Goal: Transaction & Acquisition: Obtain resource

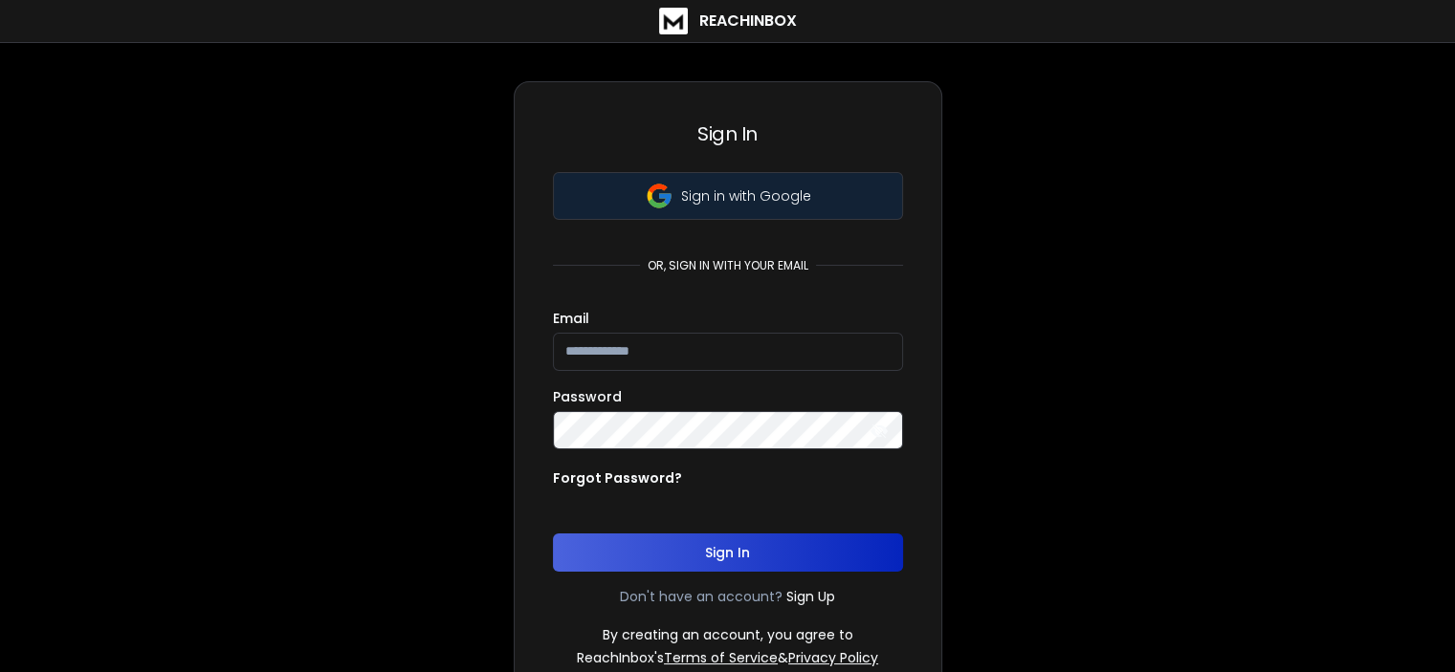
type input "**********"
click at [628, 214] on button "Sign in with Google" at bounding box center [728, 196] width 350 height 48
click at [704, 196] on p "Sign in with Google" at bounding box center [746, 195] width 130 height 19
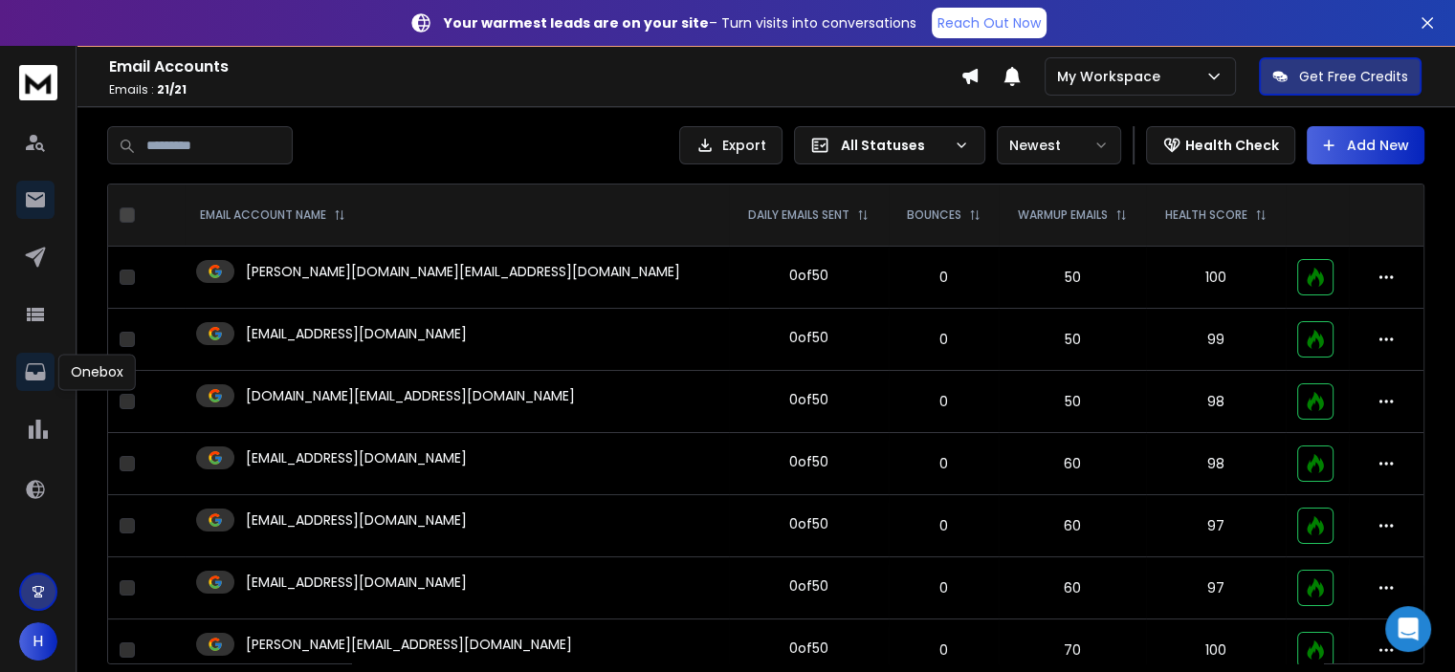
click at [24, 367] on icon at bounding box center [35, 372] width 23 height 23
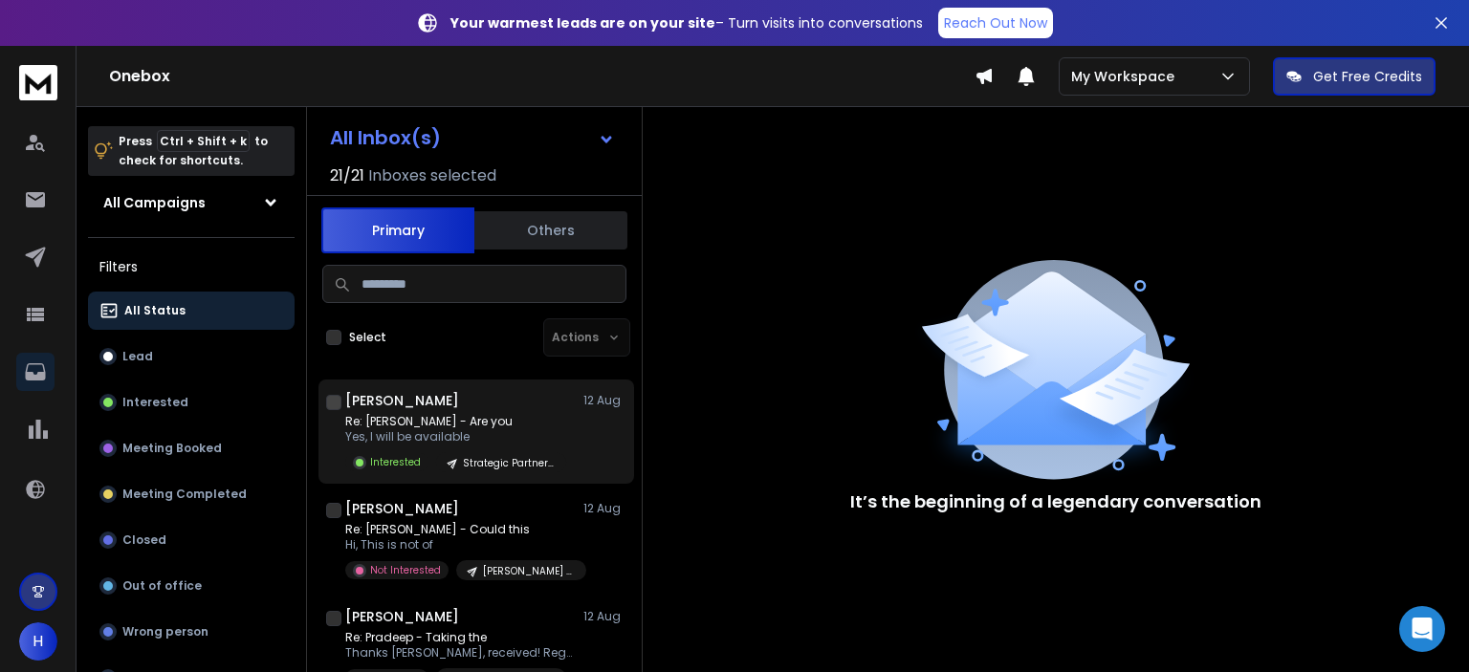
click at [433, 438] on p "Yes, I will be available" at bounding box center [455, 436] width 221 height 15
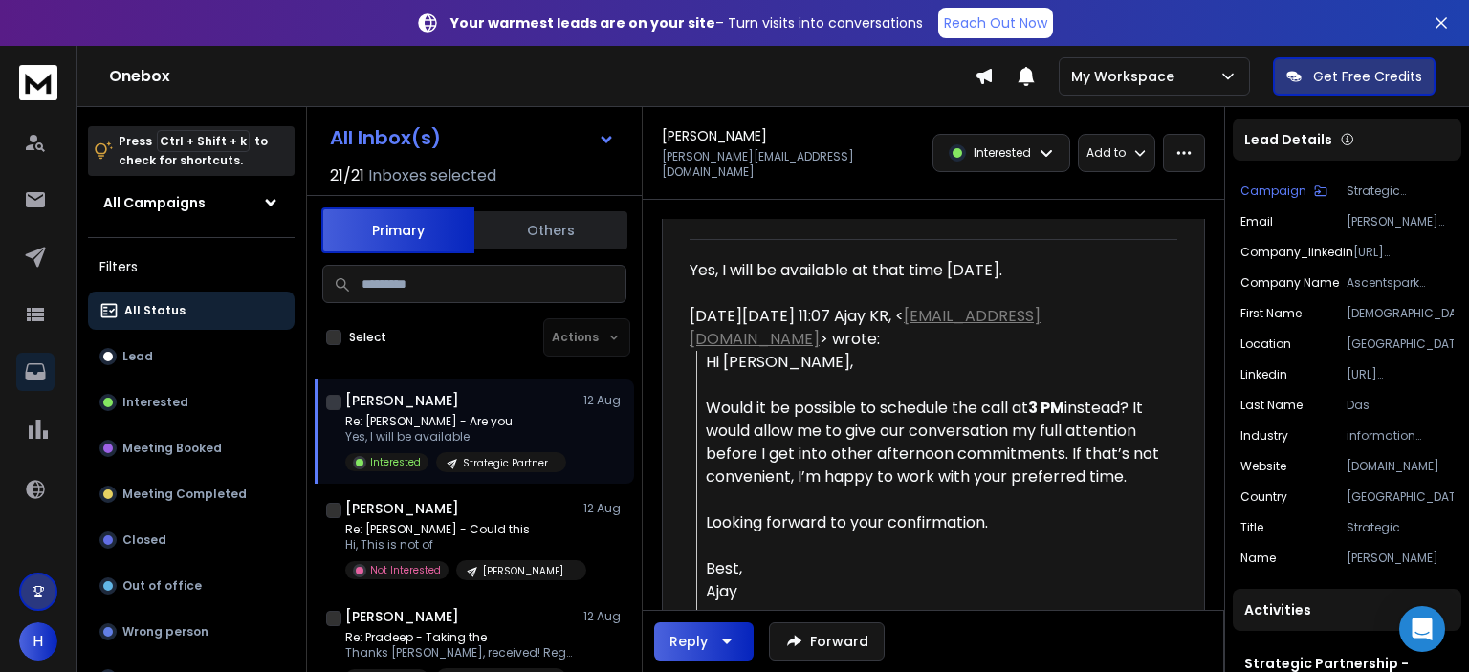
scroll to position [96, 0]
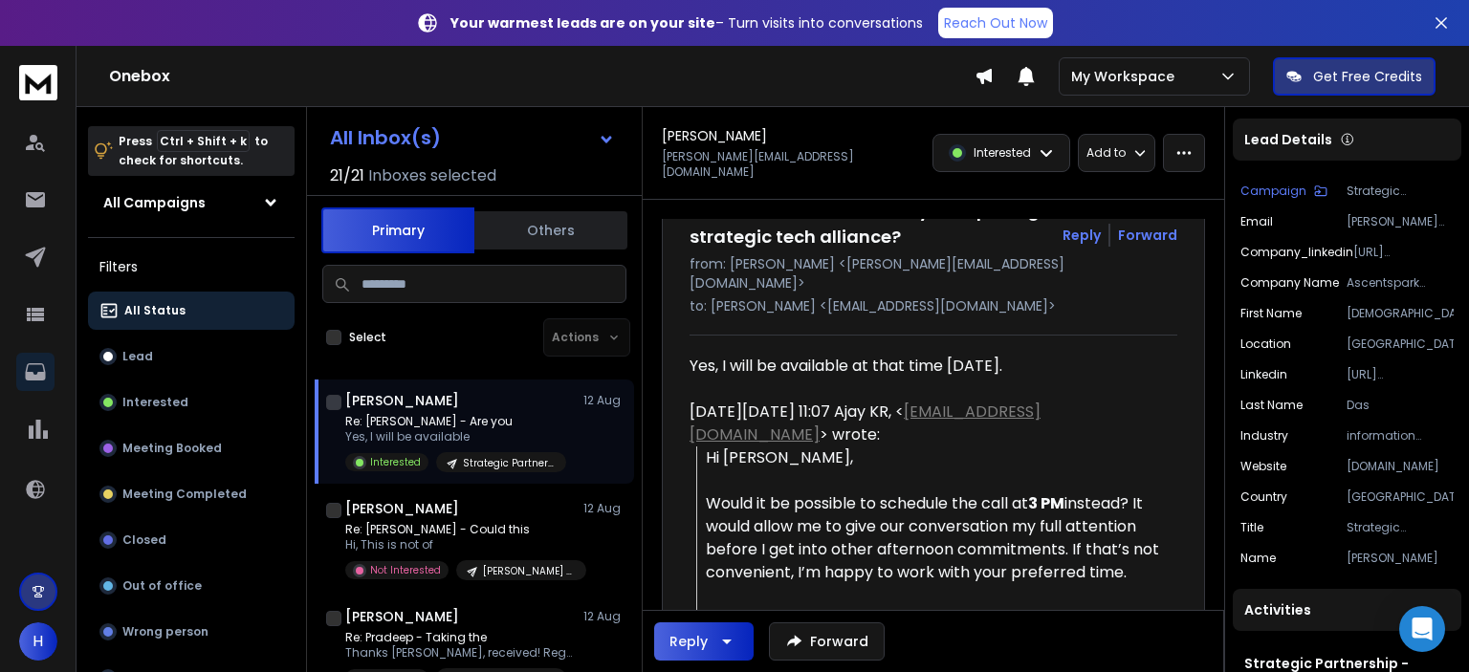
drag, startPoint x: 684, startPoint y: 328, endPoint x: 1063, endPoint y: 336, distance: 379.8
copy div "Yes, I will be available at that time tomorrow."
click at [822, 447] on div "Hi Sumana," at bounding box center [934, 458] width 456 height 23
drag, startPoint x: 690, startPoint y: 332, endPoint x: 1126, endPoint y: 543, distance: 483.8
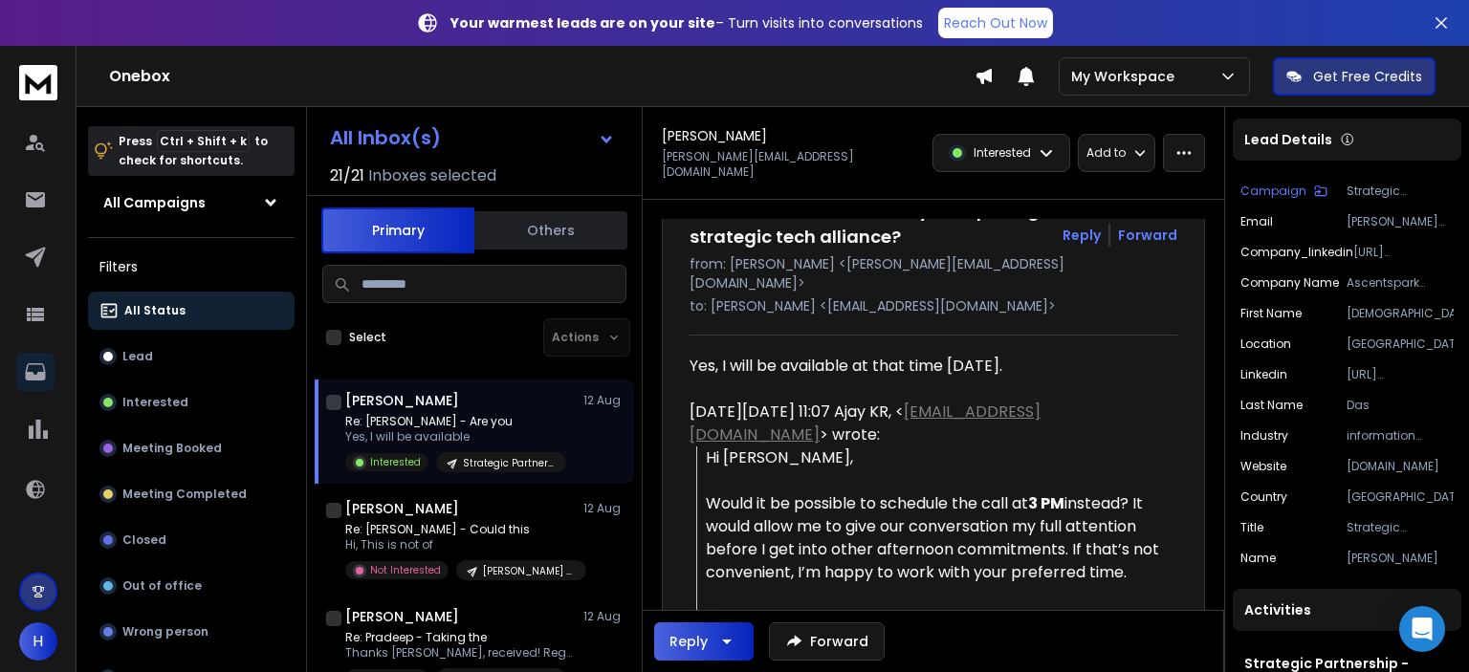
copy div "Yes, I will be available at that time tomorrow. On Mon, 11 Aug, 2025, 11:07 Aja…"
click at [926, 470] on div at bounding box center [934, 481] width 456 height 23
click at [1089, 229] on button "Reply" at bounding box center [1082, 235] width 38 height 19
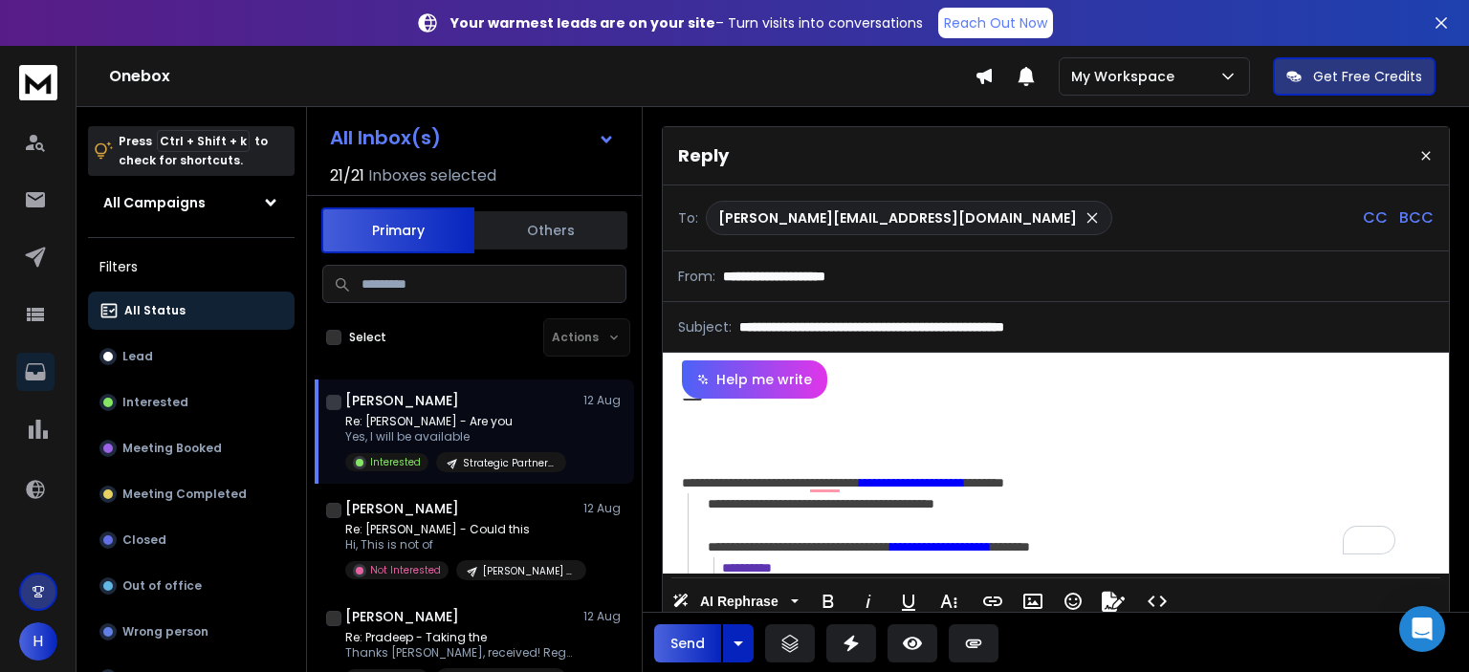
click at [687, 634] on button "Send" at bounding box center [687, 644] width 67 height 38
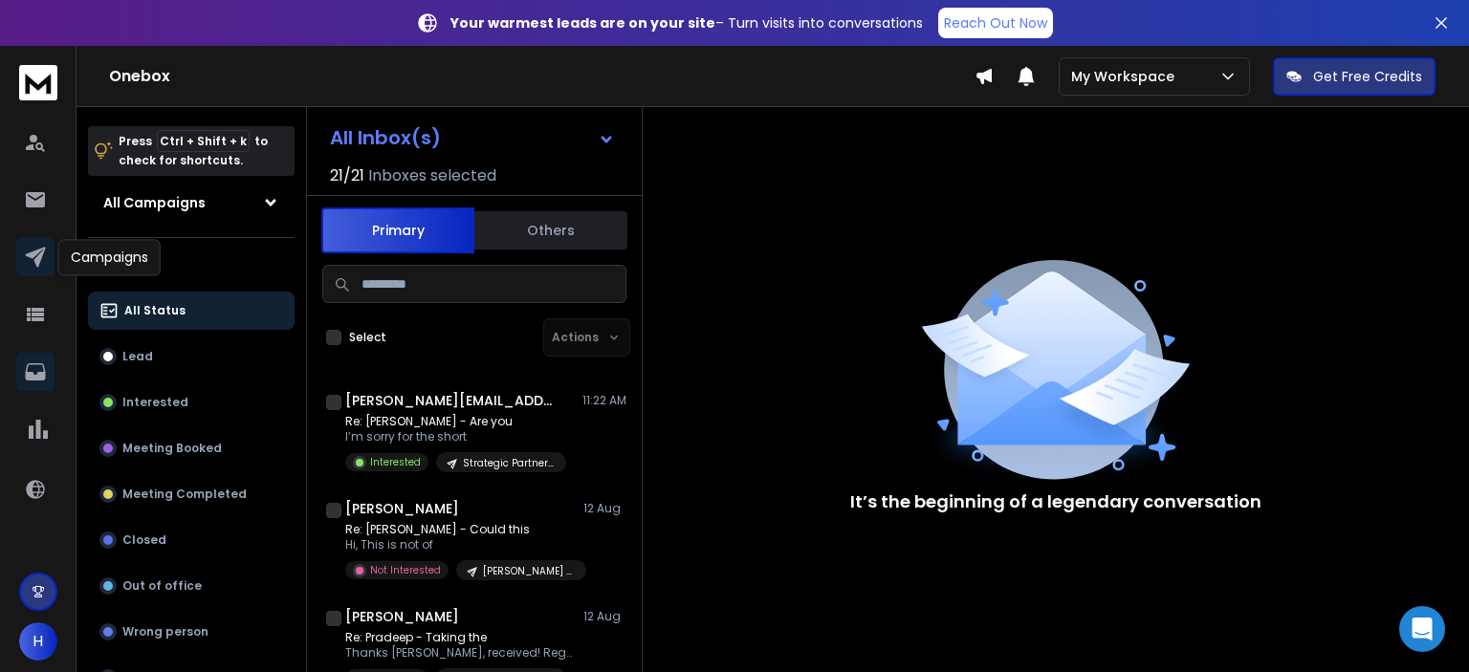
click at [33, 263] on icon at bounding box center [35, 257] width 23 height 23
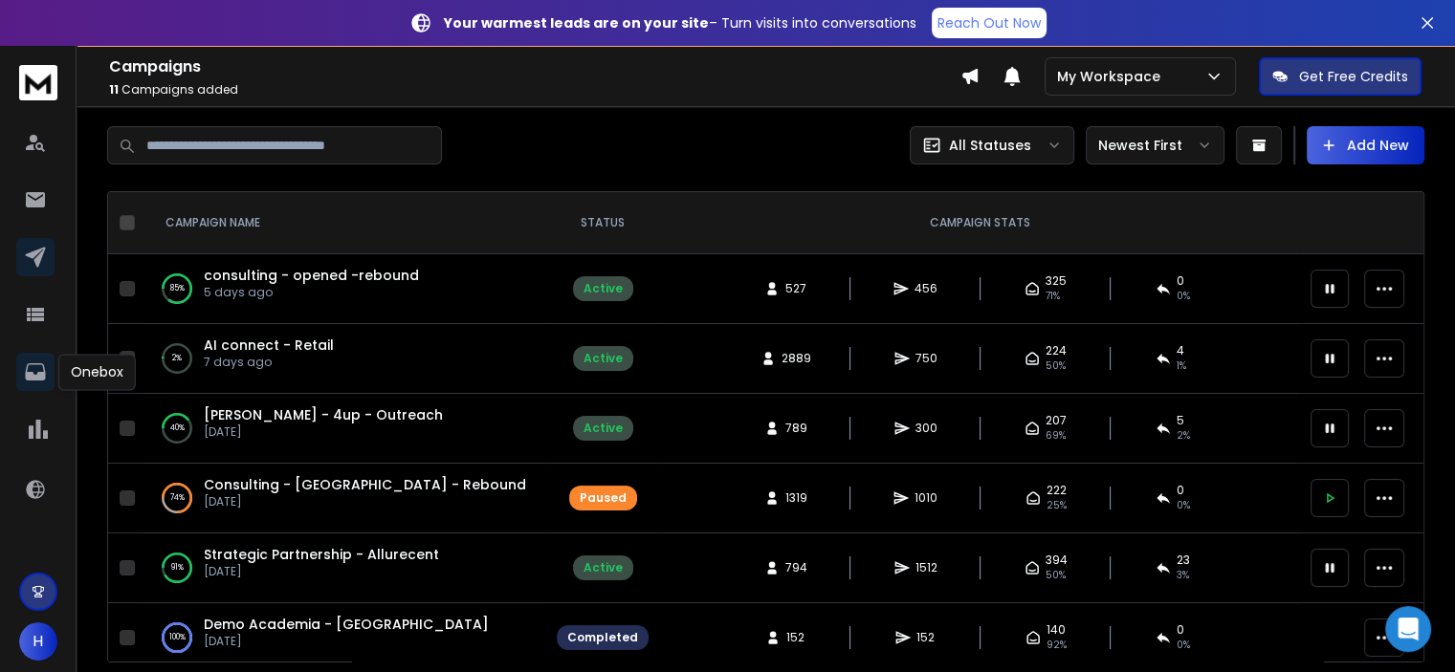
click at [45, 376] on icon at bounding box center [35, 372] width 23 height 23
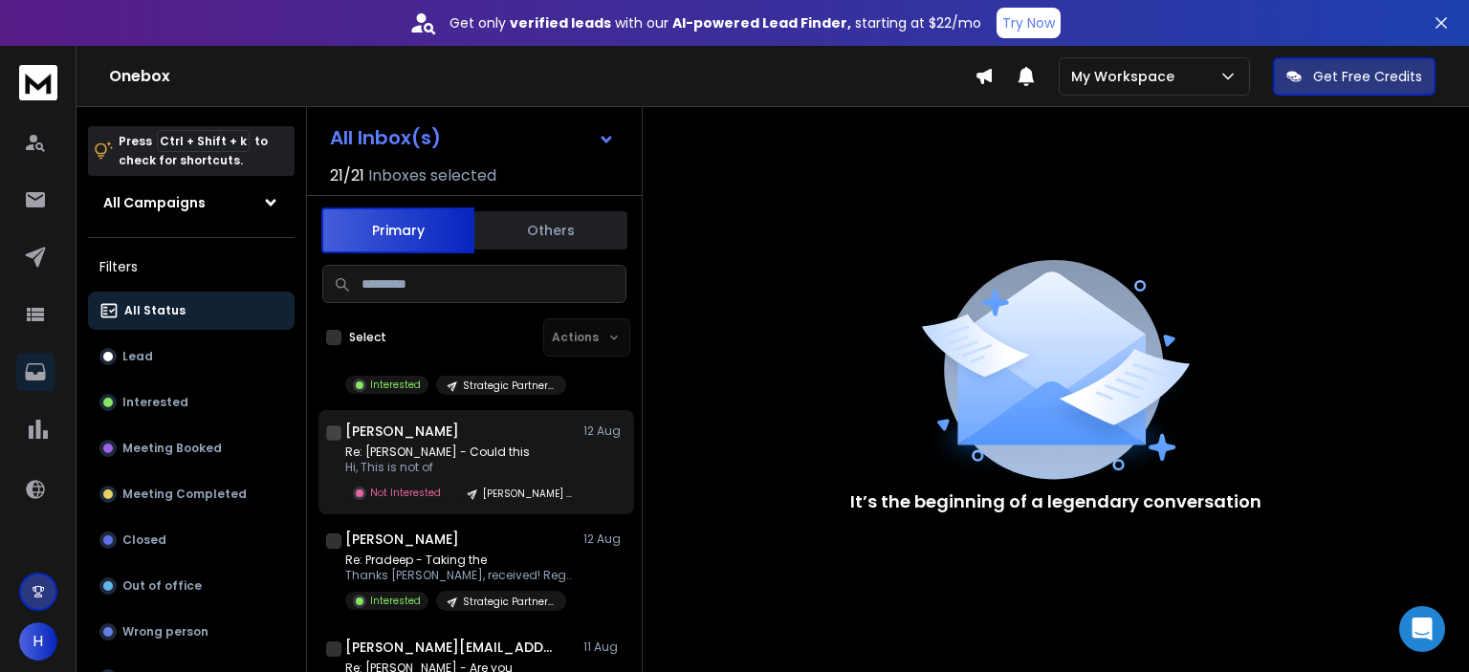
scroll to position [191, 0]
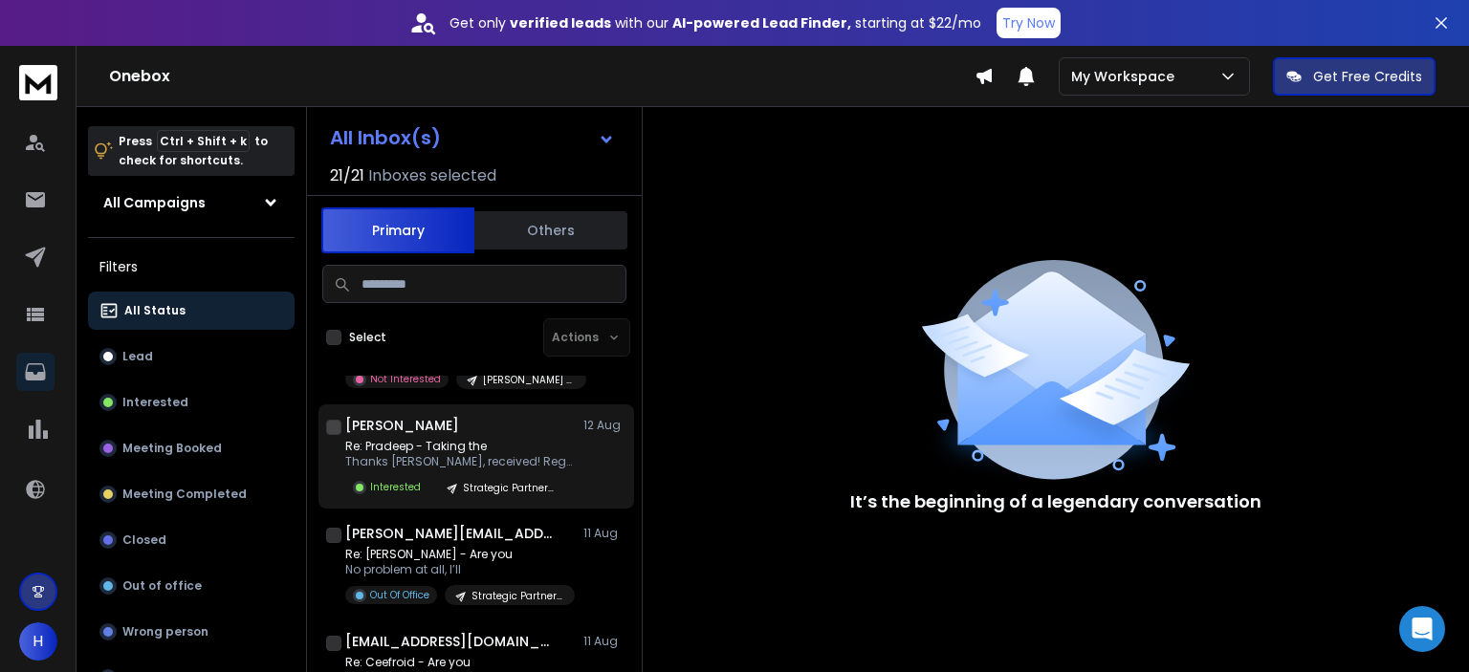
click at [456, 455] on p "Thanks [PERSON_NAME], received! Regards, Pradeep" at bounding box center [460, 461] width 230 height 15
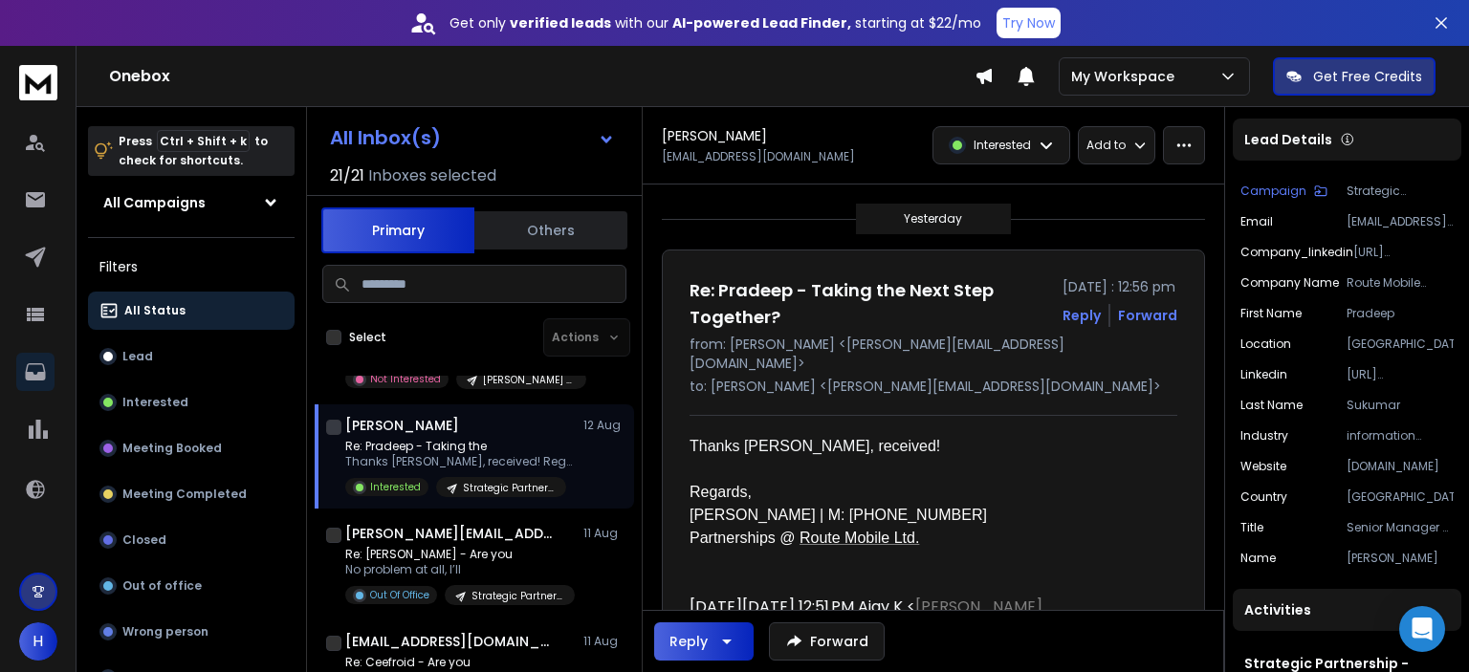
click at [995, 449] on div "Thanks [PERSON_NAME], received!" at bounding box center [926, 458] width 472 height 46
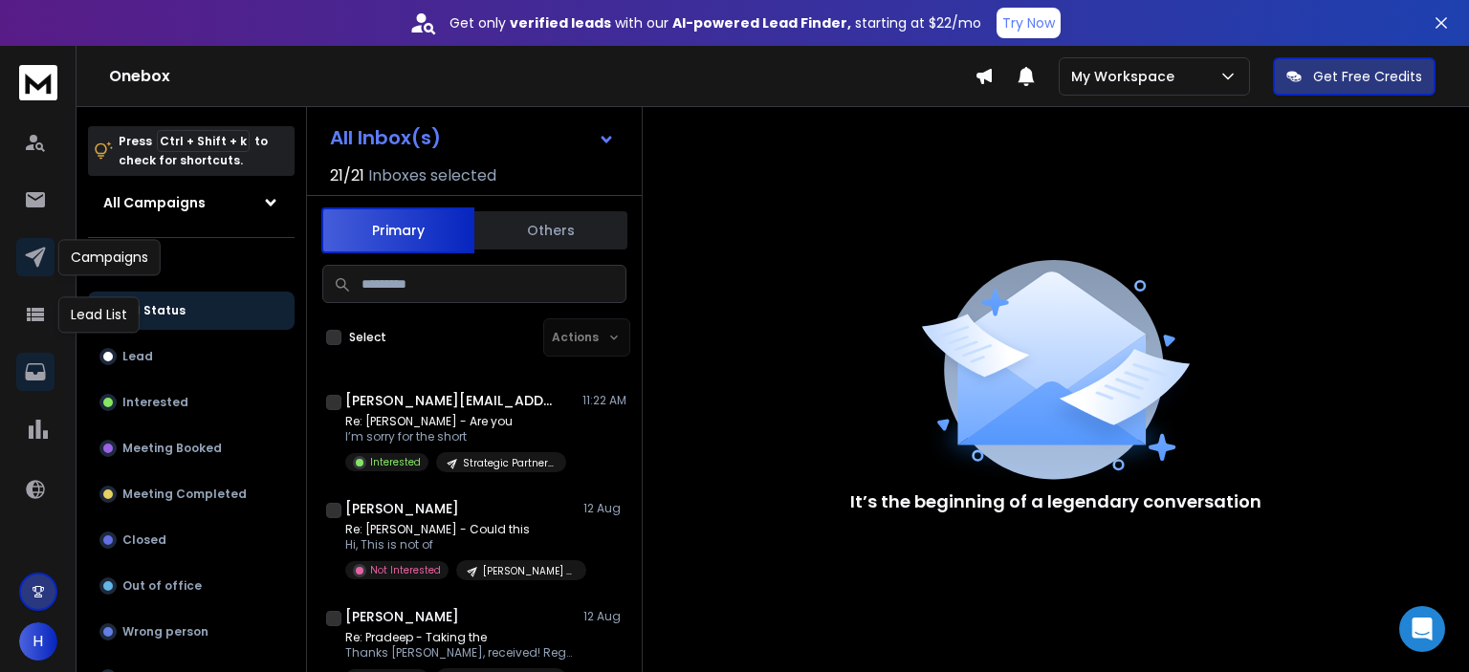
click at [33, 267] on icon at bounding box center [35, 257] width 23 height 23
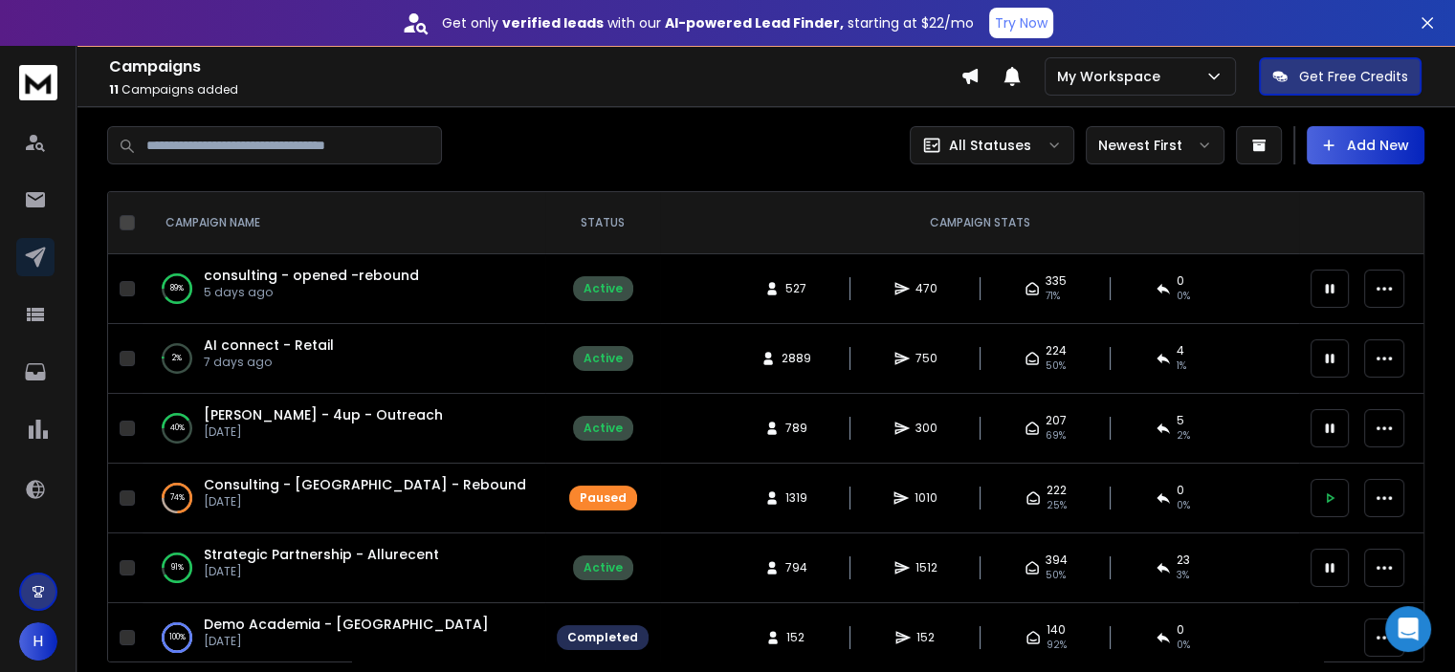
click at [268, 342] on span "AI connect - Retail" at bounding box center [269, 345] width 130 height 19
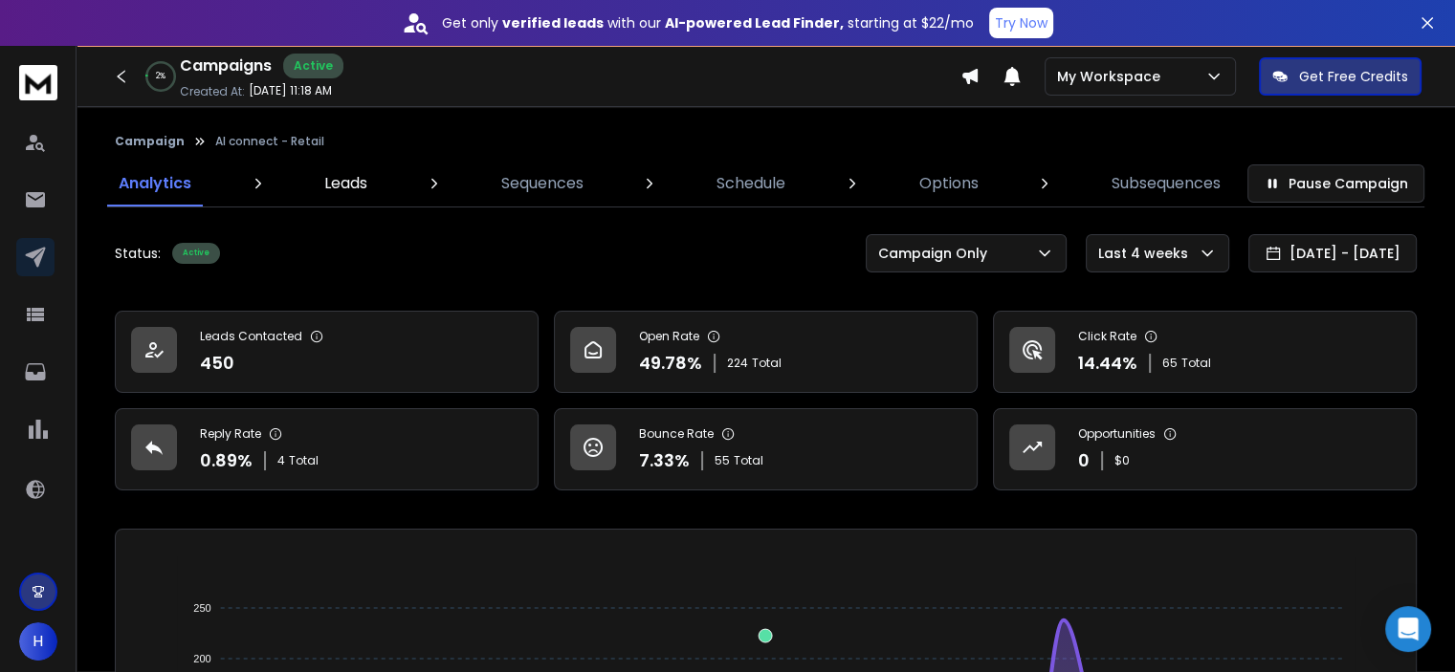
click at [356, 170] on link "Leads" at bounding box center [346, 184] width 66 height 46
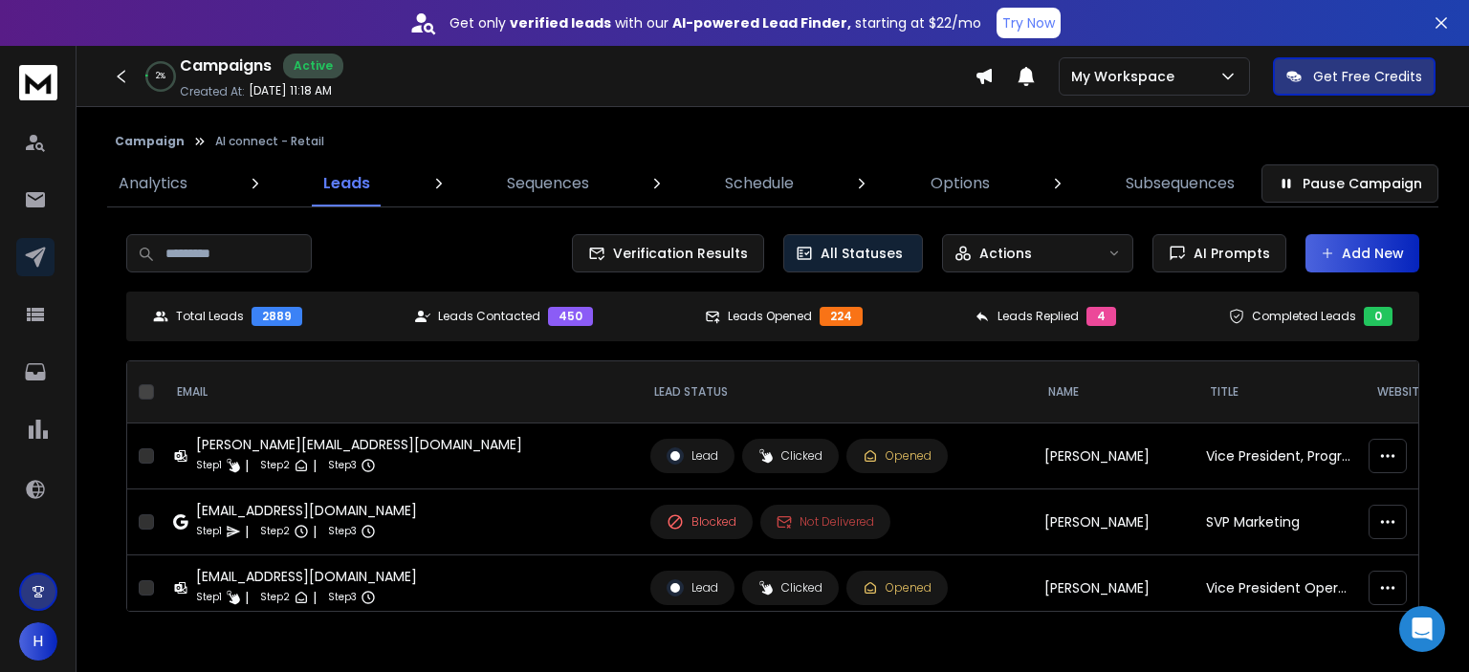
click at [847, 248] on p "All Statuses" at bounding box center [862, 253] width 82 height 19
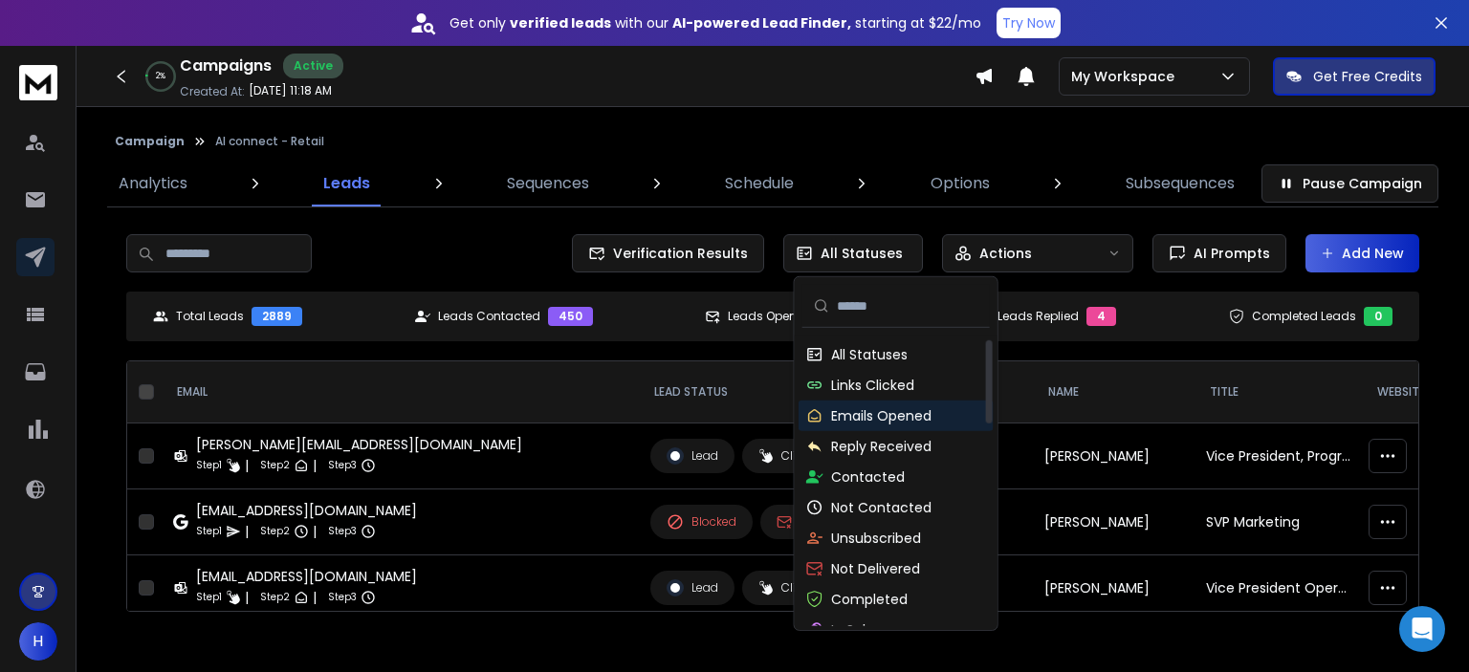
click at [851, 406] on p "Emails Opened" at bounding box center [881, 415] width 100 height 19
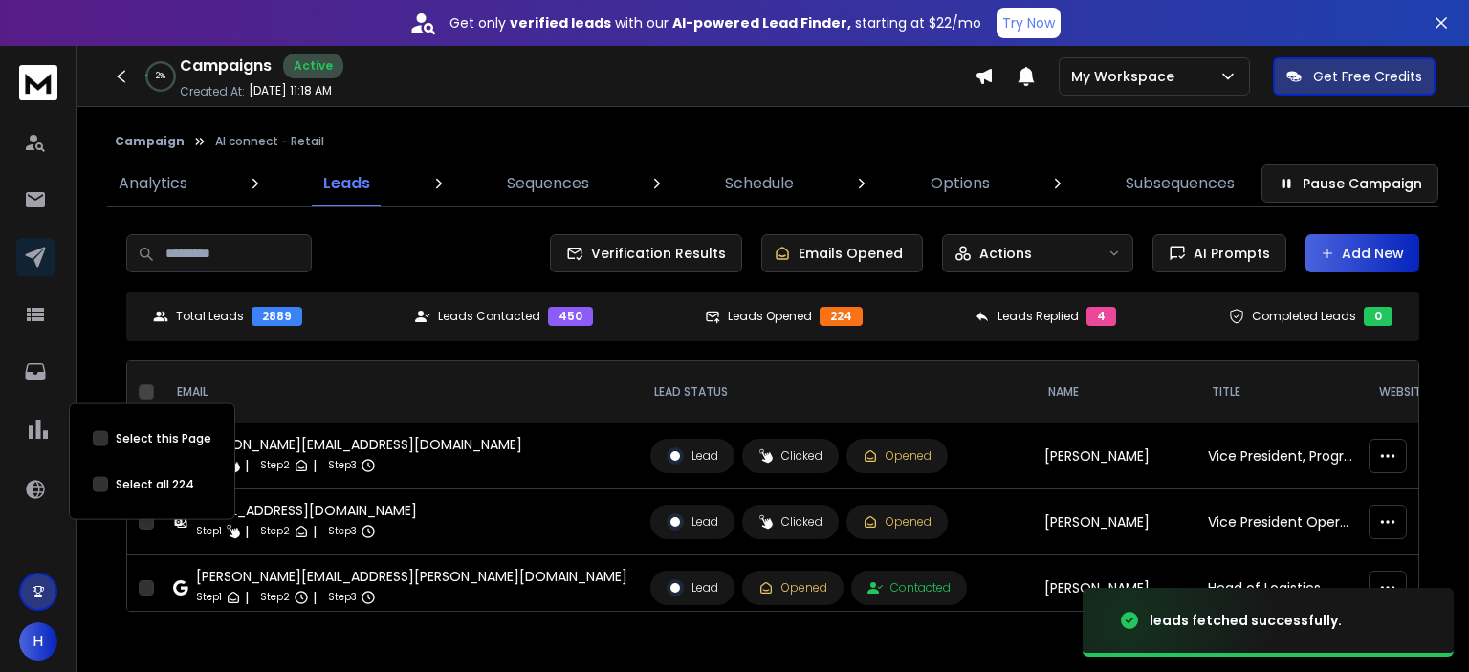
click at [152, 394] on button "Select this Page" at bounding box center [146, 391] width 15 height 15
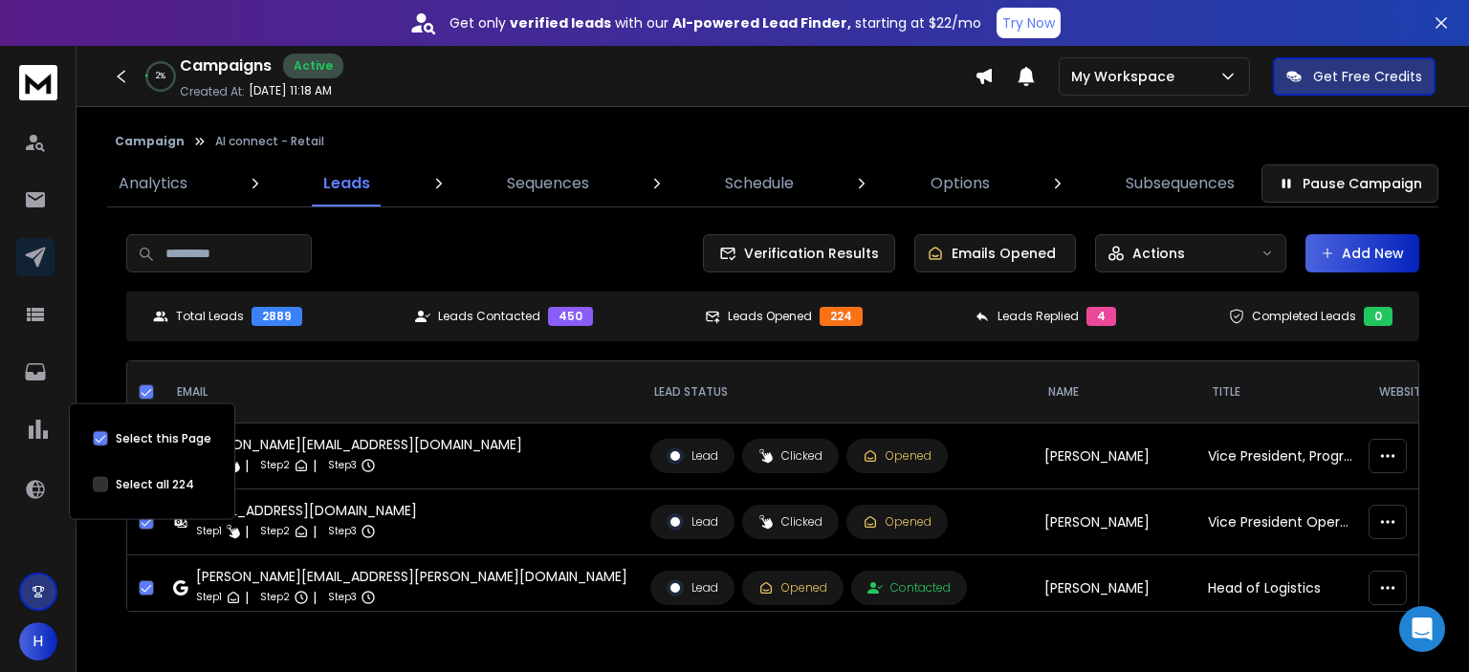
click at [106, 485] on button "Select this Page" at bounding box center [100, 484] width 15 height 15
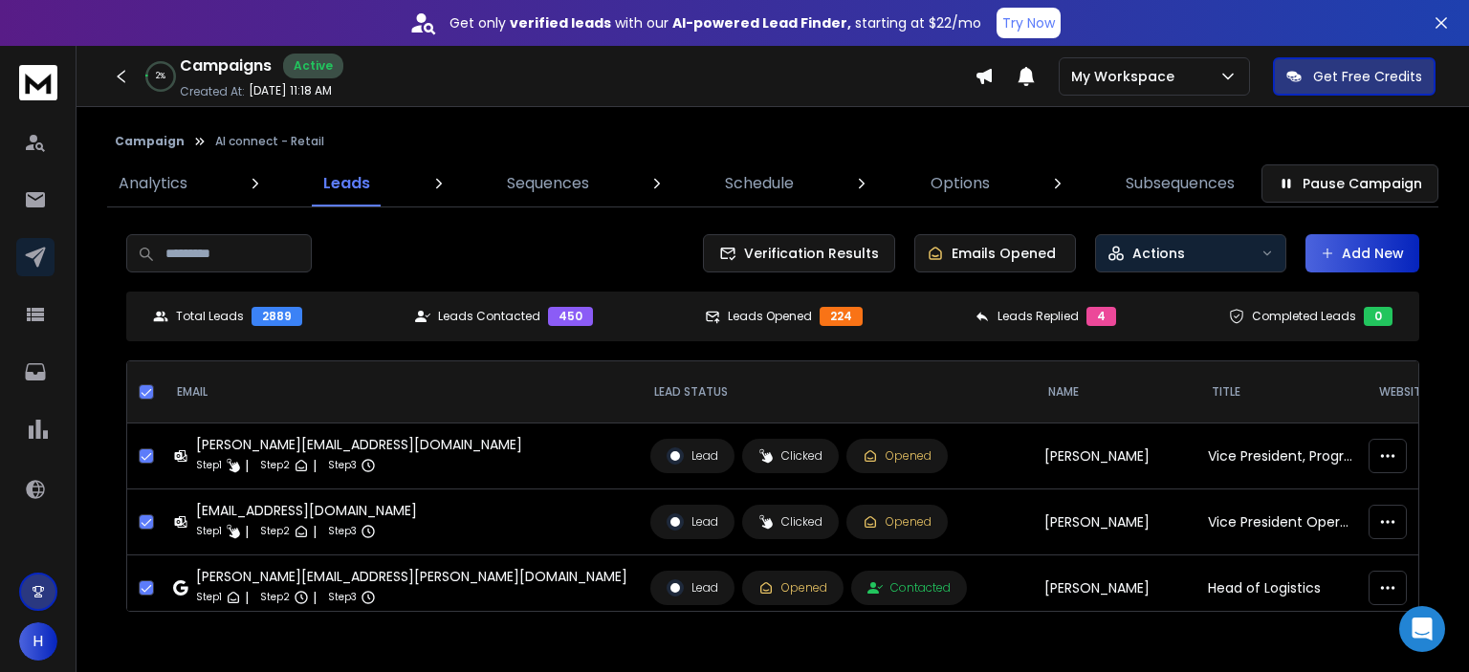
click at [1264, 256] on icon "button" at bounding box center [1266, 253] width 13 height 15
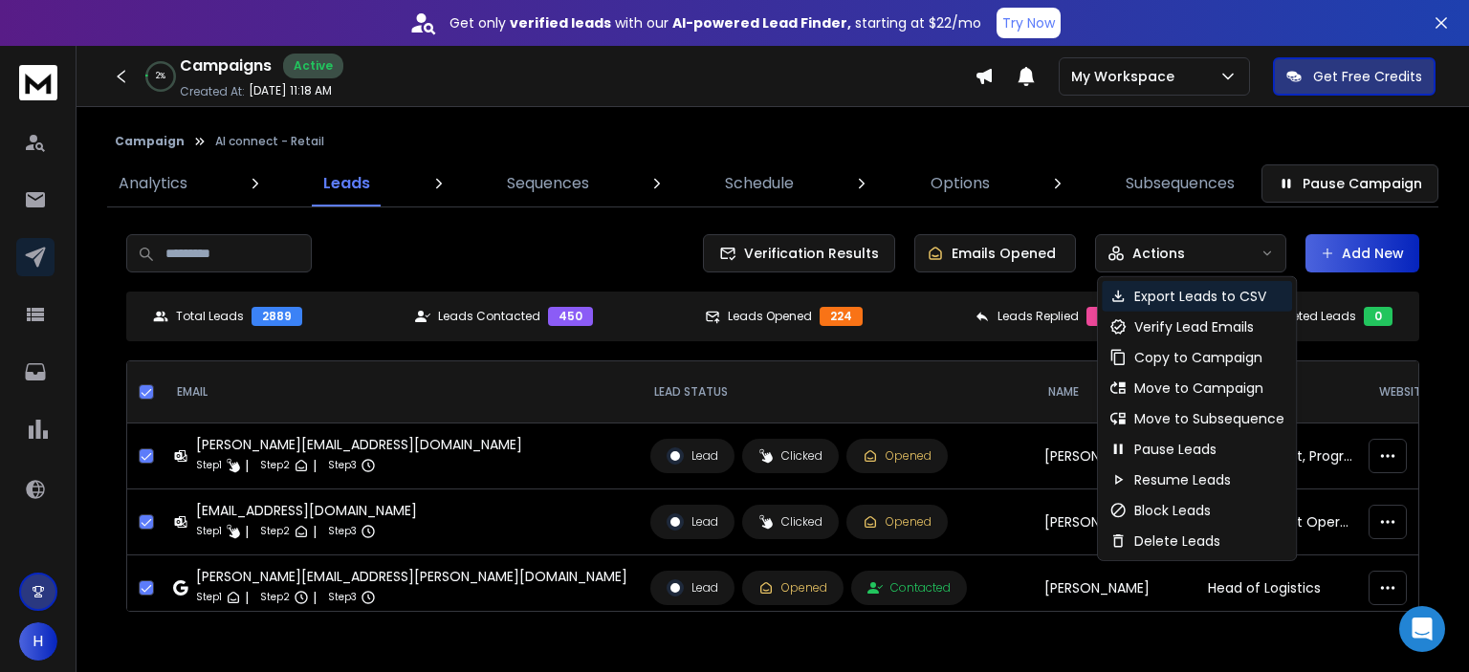
click at [1186, 301] on p "Export Leads to CSV" at bounding box center [1200, 296] width 132 height 19
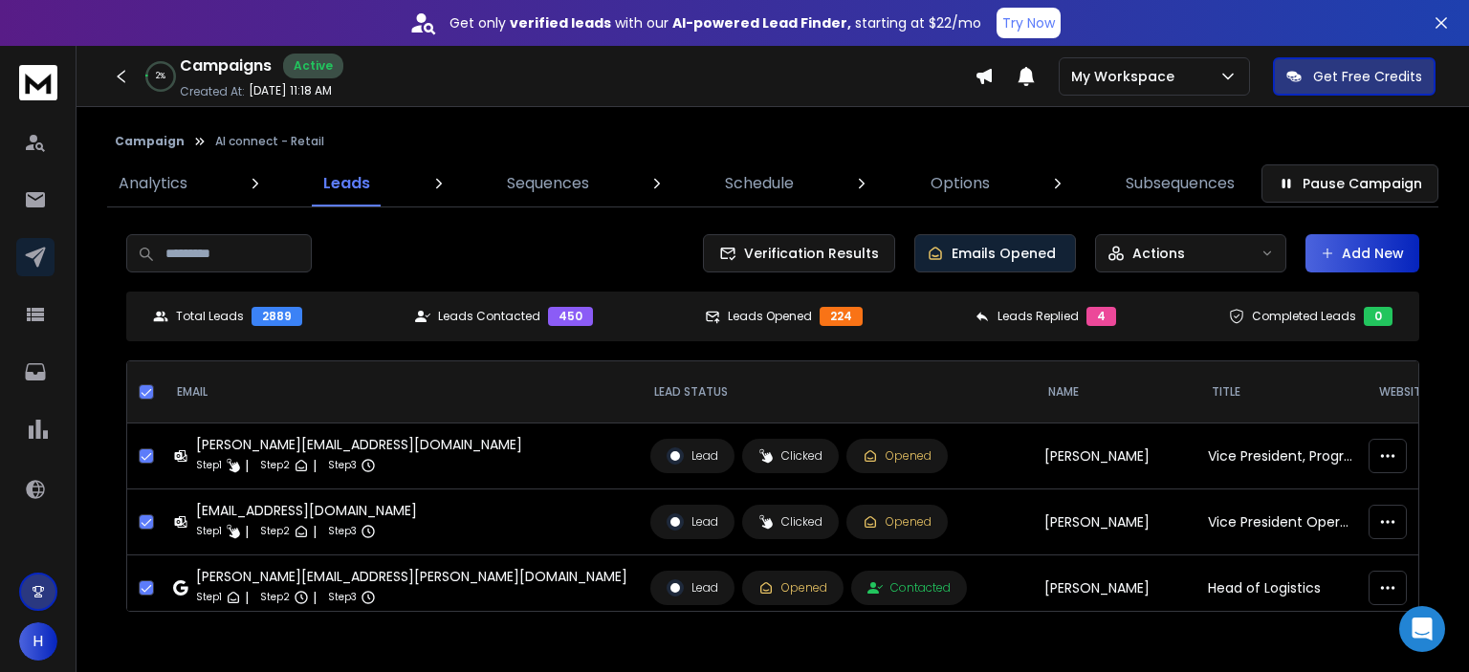
click at [994, 250] on p "Emails Opened" at bounding box center [1004, 253] width 104 height 19
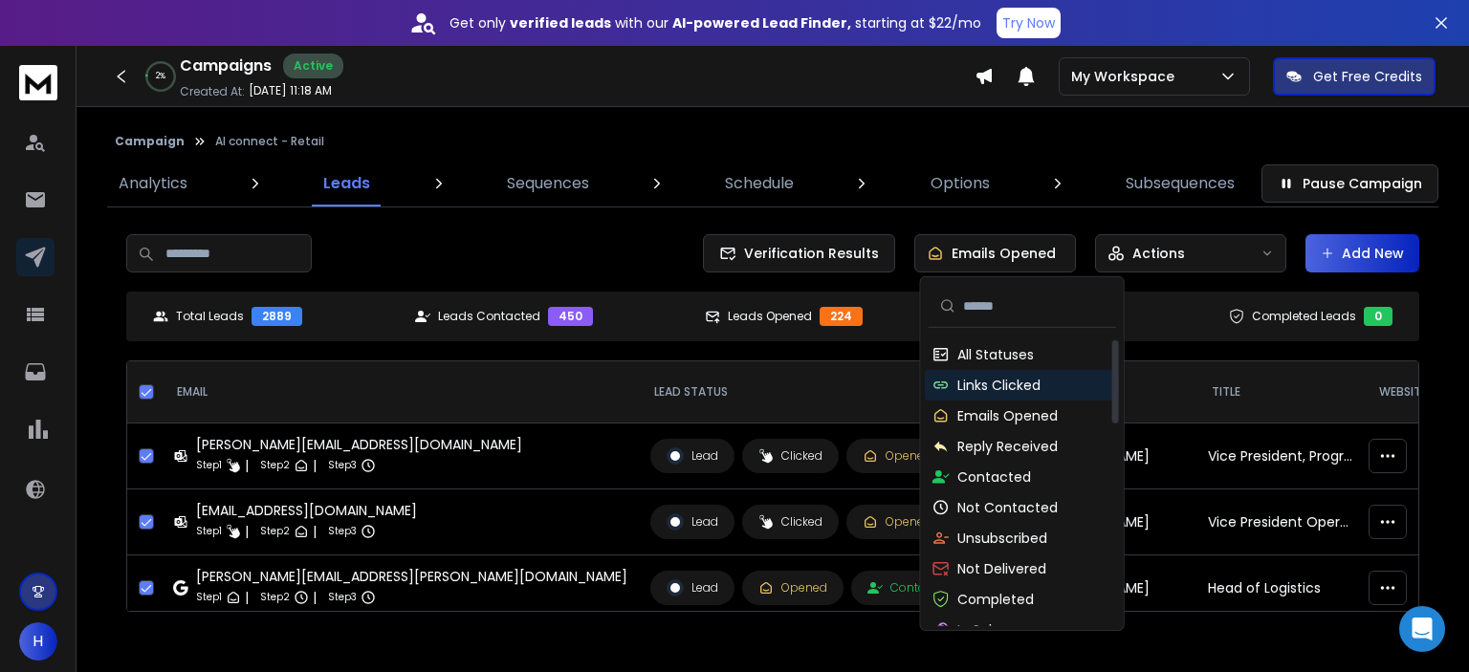
click at [983, 386] on p "Links Clicked" at bounding box center [998, 385] width 83 height 19
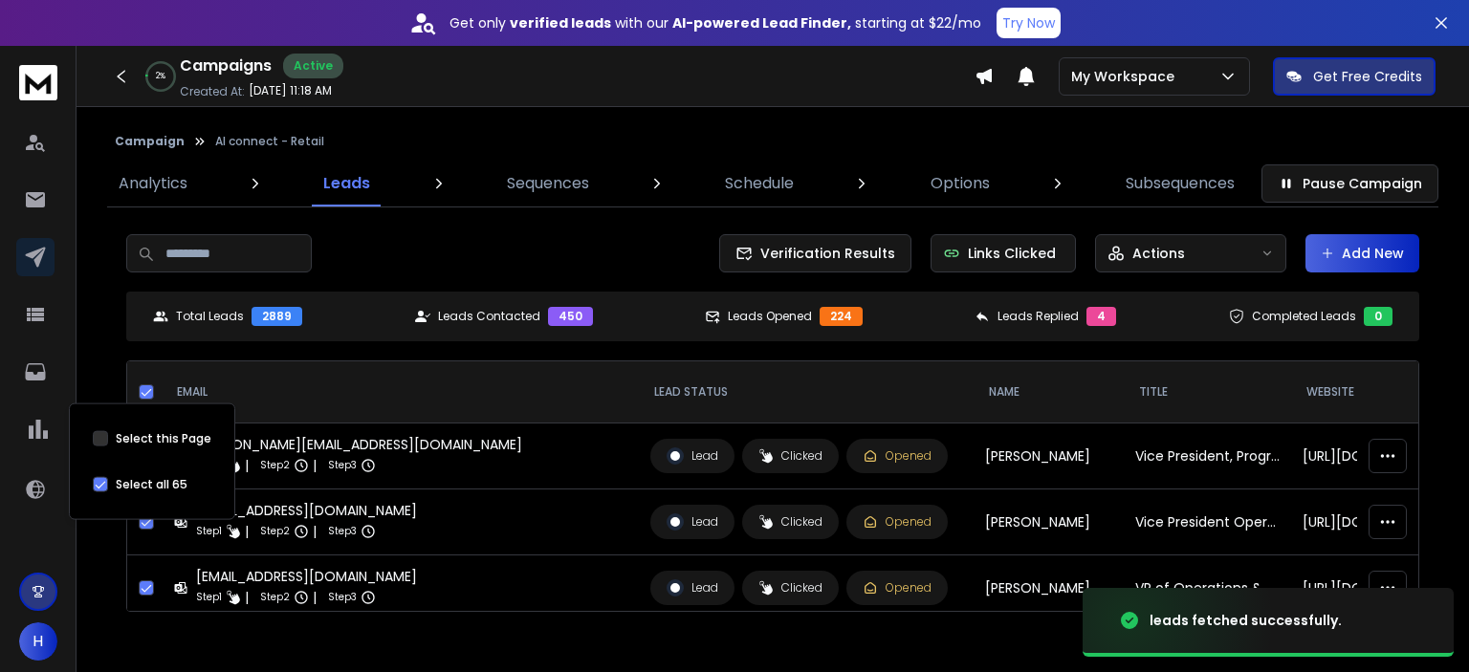
click at [145, 392] on button "Select this Page" at bounding box center [146, 391] width 15 height 15
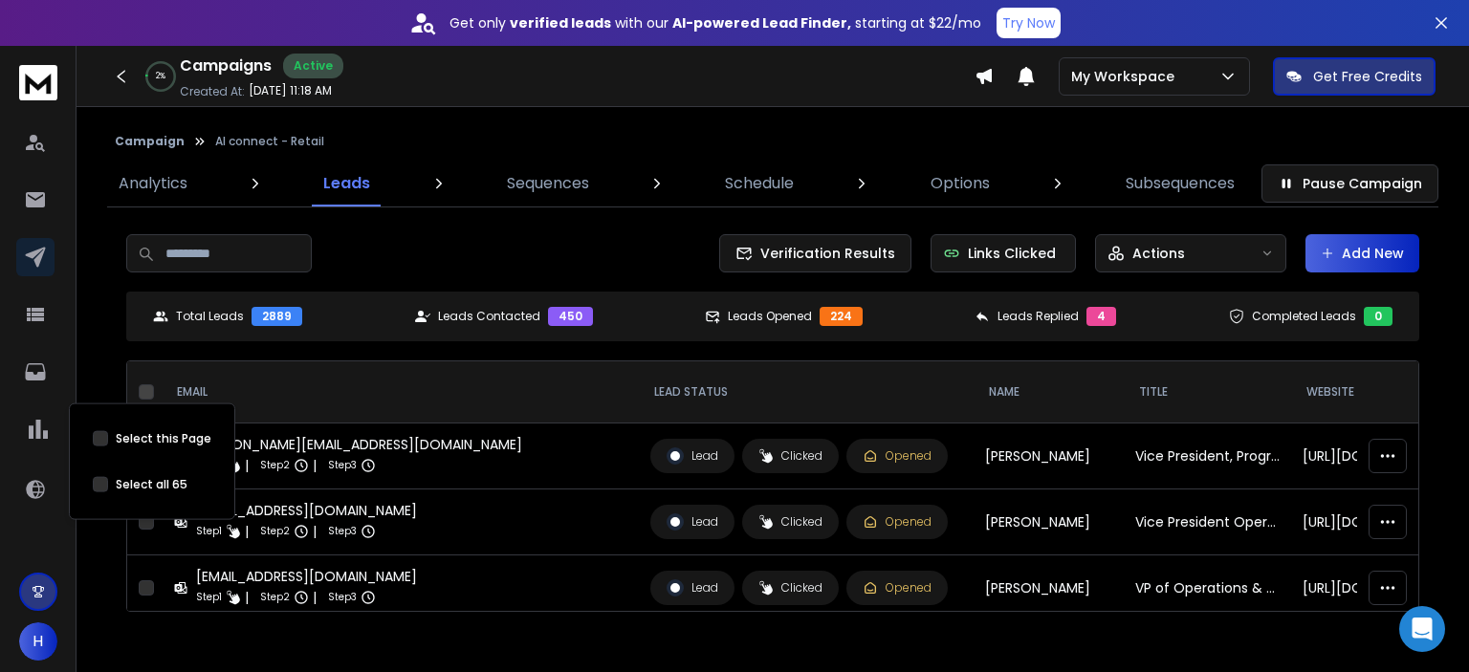
click at [111, 480] on div "Select all 65" at bounding box center [152, 484] width 119 height 15
click at [106, 481] on button "Select this Page" at bounding box center [100, 484] width 15 height 15
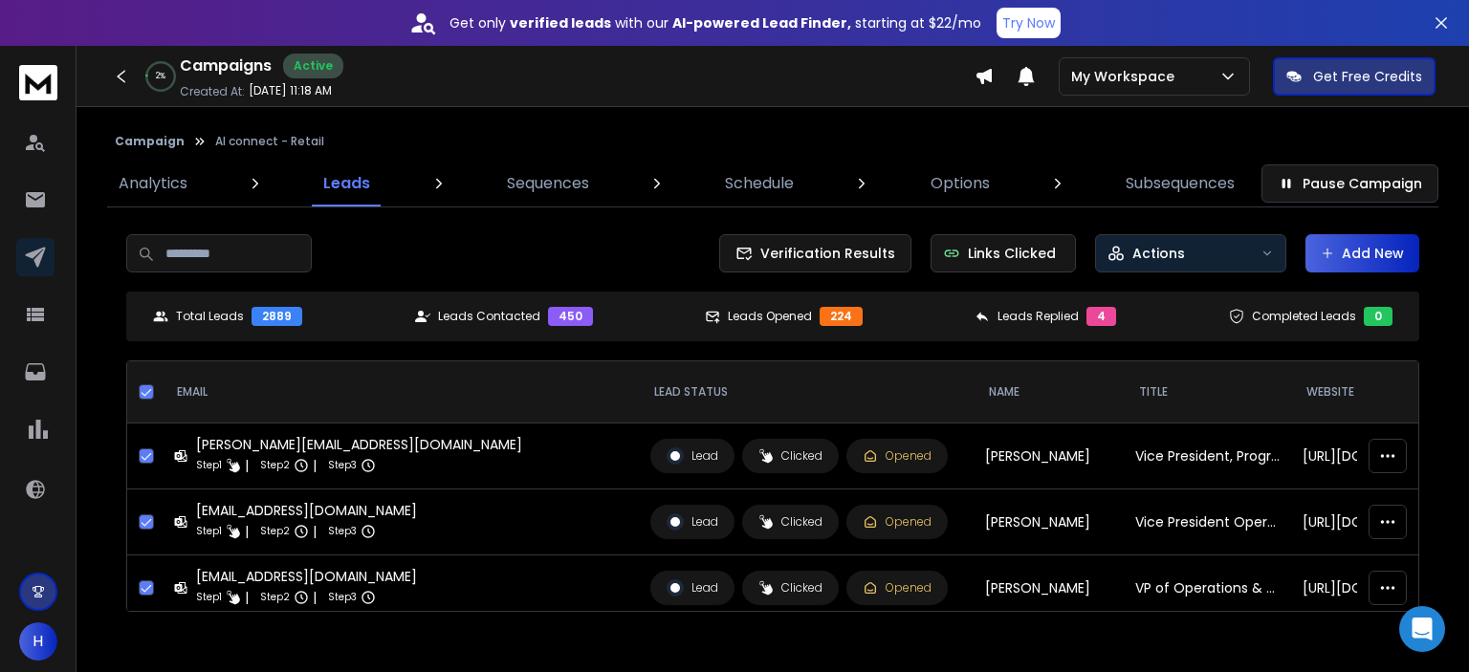
click at [1174, 272] on button "Actions" at bounding box center [1190, 253] width 191 height 38
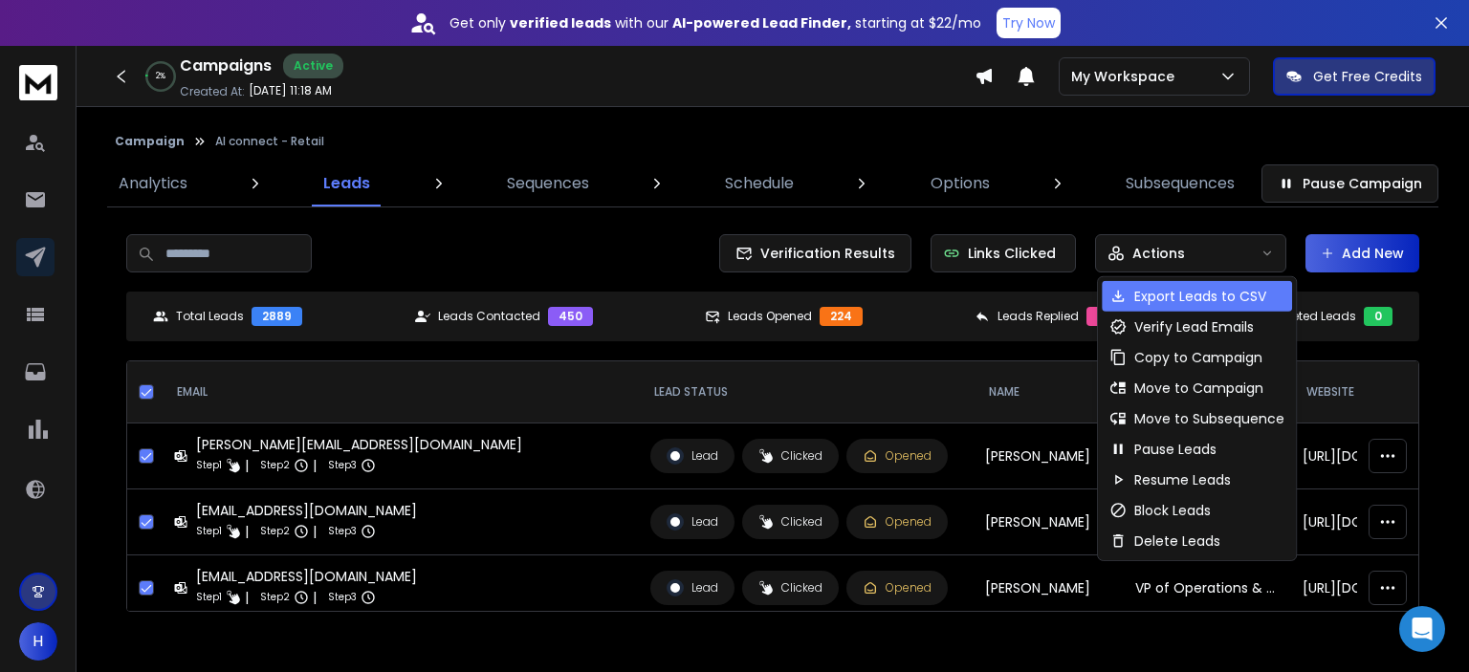
click at [1191, 296] on p "Export Leads to CSV" at bounding box center [1200, 296] width 132 height 19
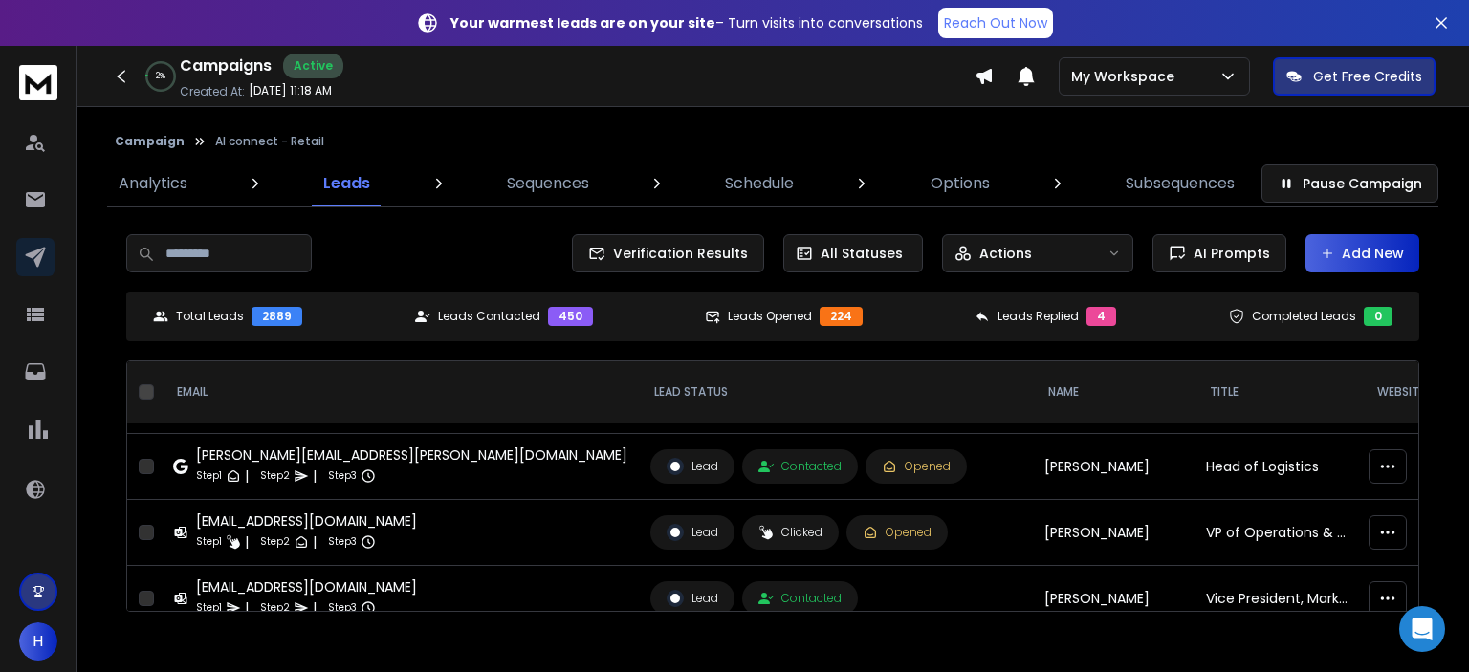
scroll to position [191, 0]
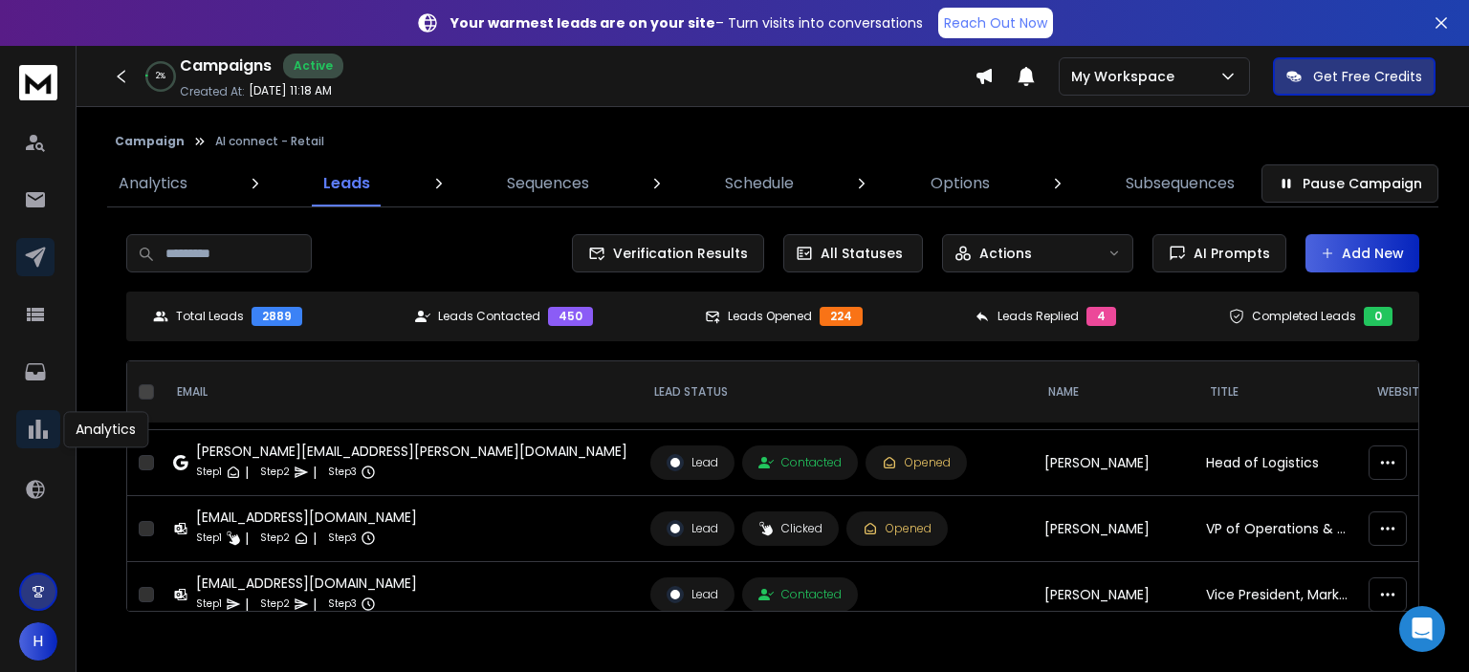
click at [29, 443] on icon at bounding box center [38, 429] width 29 height 29
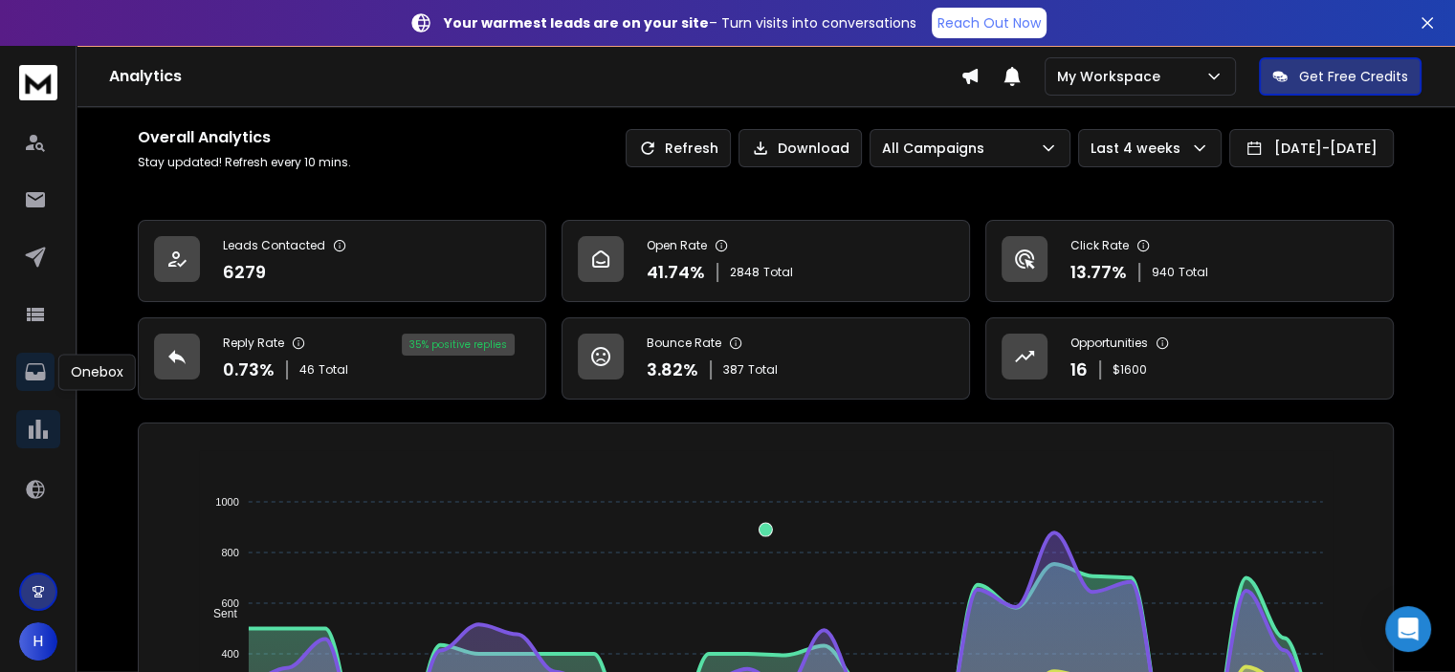
click at [37, 366] on icon at bounding box center [35, 372] width 23 height 23
